Goal: Find contact information: Find contact information

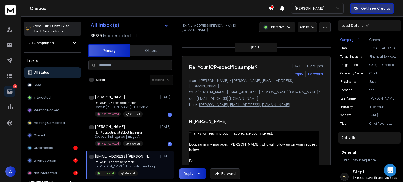
scroll to position [131, 0]
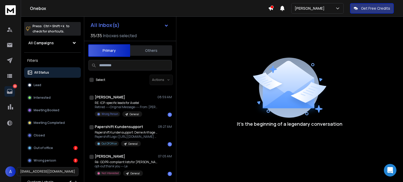
click at [8, 174] on span "A" at bounding box center [10, 171] width 10 height 10
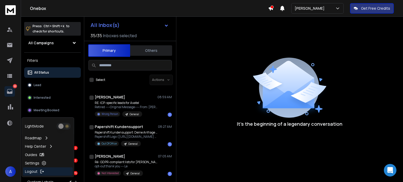
click at [33, 174] on p "Logout" at bounding box center [31, 171] width 13 height 5
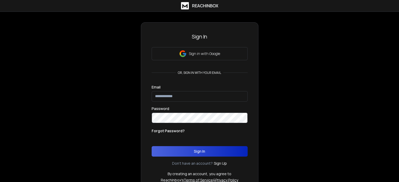
click at [214, 35] on button "Later" at bounding box center [217, 33] width 24 height 13
click at [186, 98] on input "email" at bounding box center [200, 96] width 96 height 10
type input "**********"
click at [152, 146] on button "Sign In" at bounding box center [200, 151] width 96 height 10
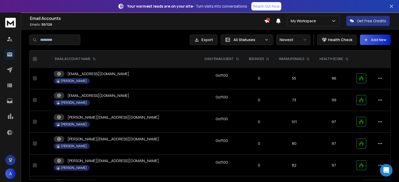
click at [394, 8] on div "Your warmest leads are on your site – Turn visits into conversations Reach Out …" at bounding box center [199, 6] width 399 height 13
click at [390, 5] on icon at bounding box center [391, 6] width 5 height 5
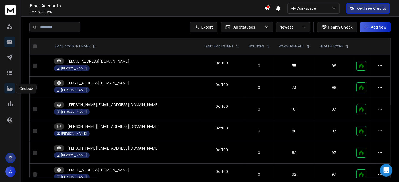
click at [13, 86] on icon at bounding box center [10, 88] width 6 height 6
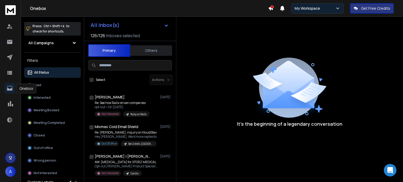
click at [315, 11] on button "My Workspace" at bounding box center [317, 8] width 52 height 10
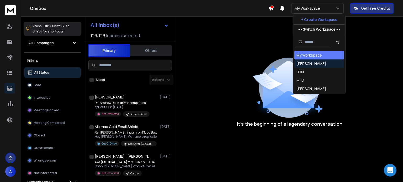
click at [308, 61] on div "Aaron" at bounding box center [319, 64] width 50 height 8
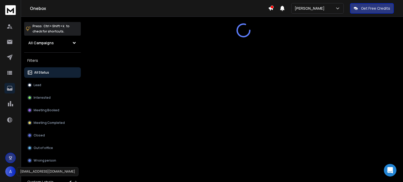
click at [7, 173] on span "A" at bounding box center [10, 171] width 10 height 10
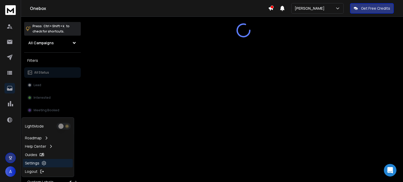
click at [39, 164] on p "Settings" at bounding box center [32, 163] width 14 height 5
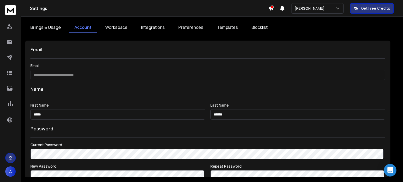
click at [125, 28] on link "Workspace" at bounding box center [116, 27] width 33 height 11
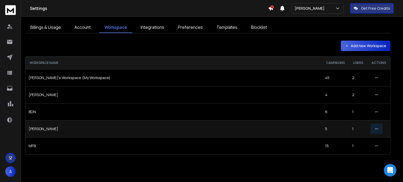
click at [382, 128] on button "button" at bounding box center [376, 129] width 12 height 10
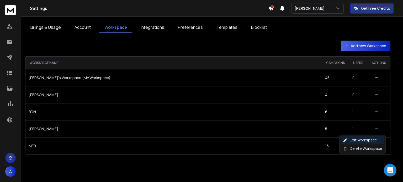
click at [359, 141] on p "Edit Workspace" at bounding box center [362, 140] width 27 height 5
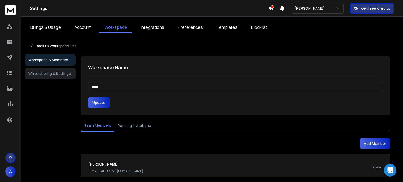
scroll to position [33, 0]
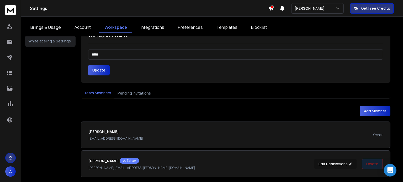
click at [368, 165] on button "Delete" at bounding box center [372, 164] width 21 height 10
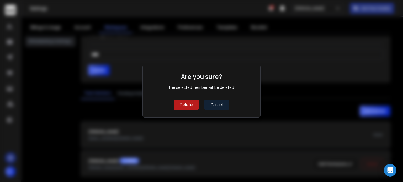
click at [184, 107] on button "Delete" at bounding box center [186, 105] width 25 height 10
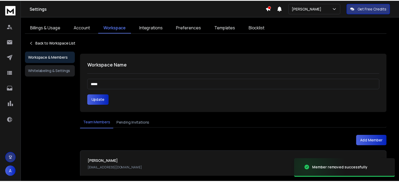
scroll to position [3, 0]
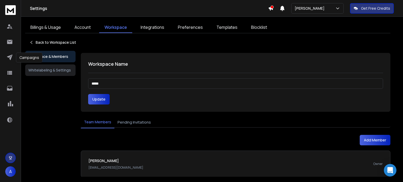
click at [8, 49] on div at bounding box center [10, 74] width 12 height 106
click at [10, 59] on icon at bounding box center [10, 58] width 6 height 6
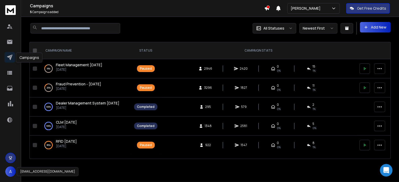
click at [12, 170] on span "A" at bounding box center [10, 171] width 10 height 10
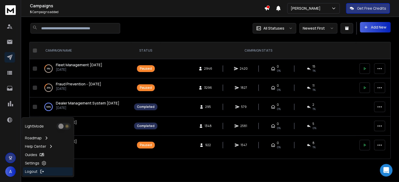
click at [26, 171] on p "Logout" at bounding box center [31, 171] width 13 height 5
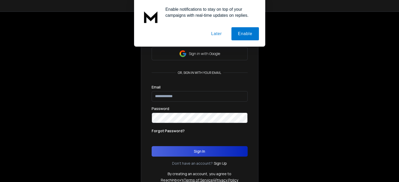
click at [221, 35] on button "Later" at bounding box center [217, 33] width 24 height 13
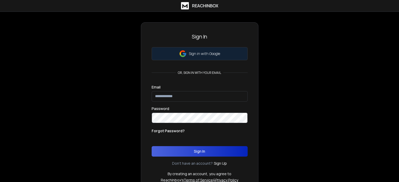
click at [199, 55] on p "Sign in with Google" at bounding box center [204, 53] width 31 height 5
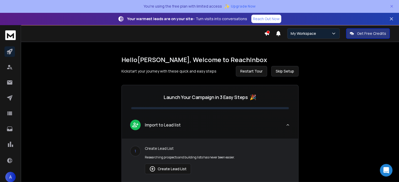
click at [308, 33] on p "My Workspace" at bounding box center [305, 33] width 28 height 5
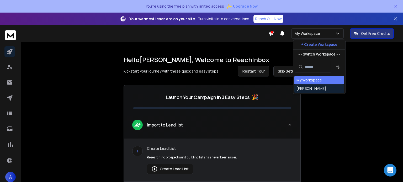
click at [313, 85] on div "[PERSON_NAME]" at bounding box center [319, 88] width 50 height 8
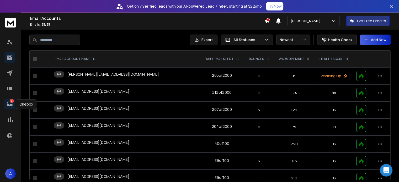
click at [10, 109] on link "21" at bounding box center [9, 104] width 10 height 10
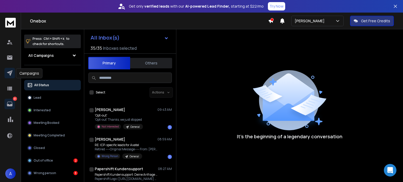
click at [9, 76] on icon at bounding box center [10, 73] width 6 height 6
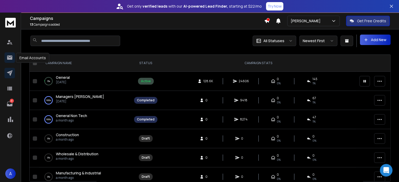
click at [12, 62] on link at bounding box center [9, 57] width 10 height 10
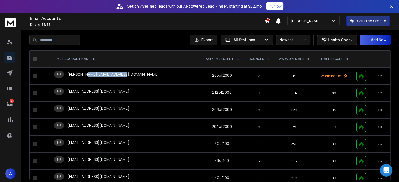
drag, startPoint x: 121, startPoint y: 75, endPoint x: 86, endPoint y: 74, distance: 34.9
click at [86, 74] on div "jessicam@techleadmailer.com" at bounding box center [125, 74] width 143 height 6
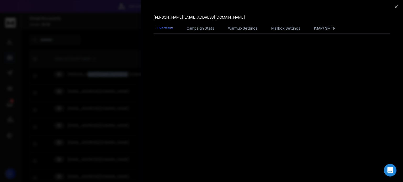
copy p "techleadmailer.com"
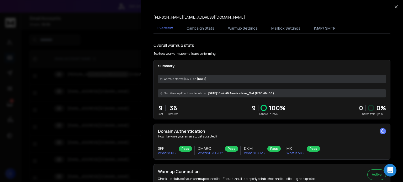
click at [117, 66] on div at bounding box center [201, 91] width 403 height 182
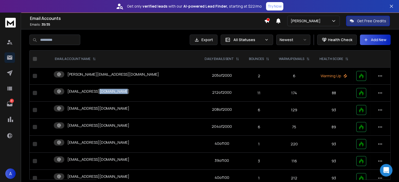
drag, startPoint x: 118, startPoint y: 89, endPoint x: 94, endPoint y: 93, distance: 23.8
click at [94, 93] on div "christian.hurt@pipevero.com" at bounding box center [125, 91] width 143 height 6
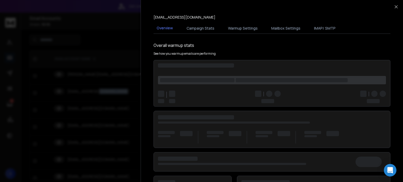
copy p "pipevero.com"
